Goal: Information Seeking & Learning: Stay updated

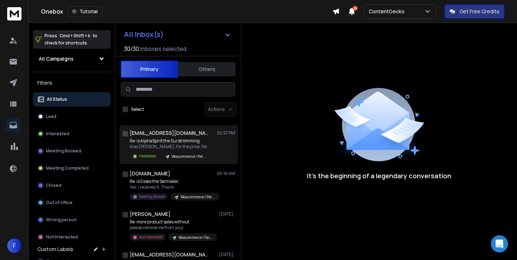
click at [207, 139] on p "Re: is AlphaSpirit the Surströmming" at bounding box center [170, 141] width 81 height 6
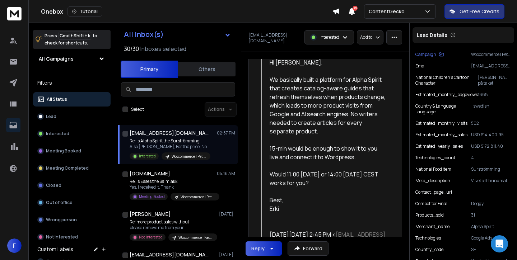
scroll to position [270, 0]
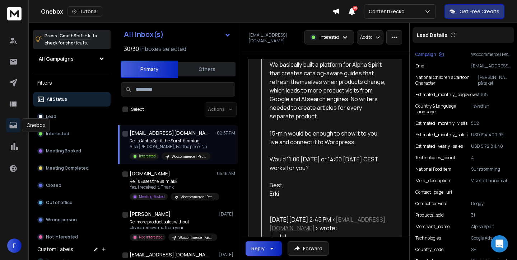
click at [15, 129] on icon at bounding box center [13, 125] width 9 height 9
click at [201, 73] on button "Others" at bounding box center [206, 69] width 57 height 16
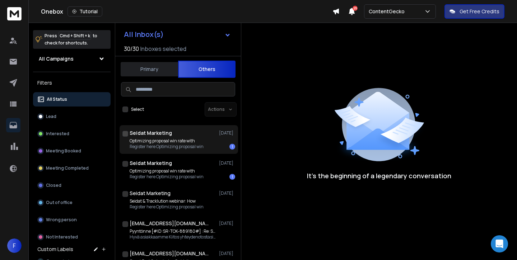
click at [195, 143] on p "Optimizing proposal win rate with" at bounding box center [167, 141] width 74 height 6
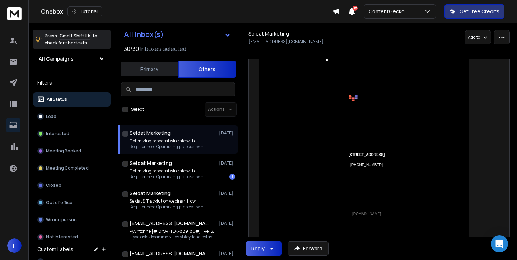
scroll to position [1372, 0]
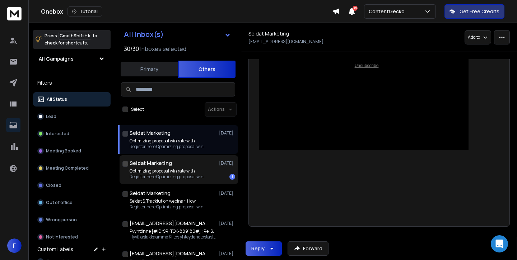
click at [196, 167] on div "Seidat Marketing [DATE] Optimizing proposal win rate with Register here Optimiz…" at bounding box center [183, 170] width 106 height 20
